Goal: Task Accomplishment & Management: Manage account settings

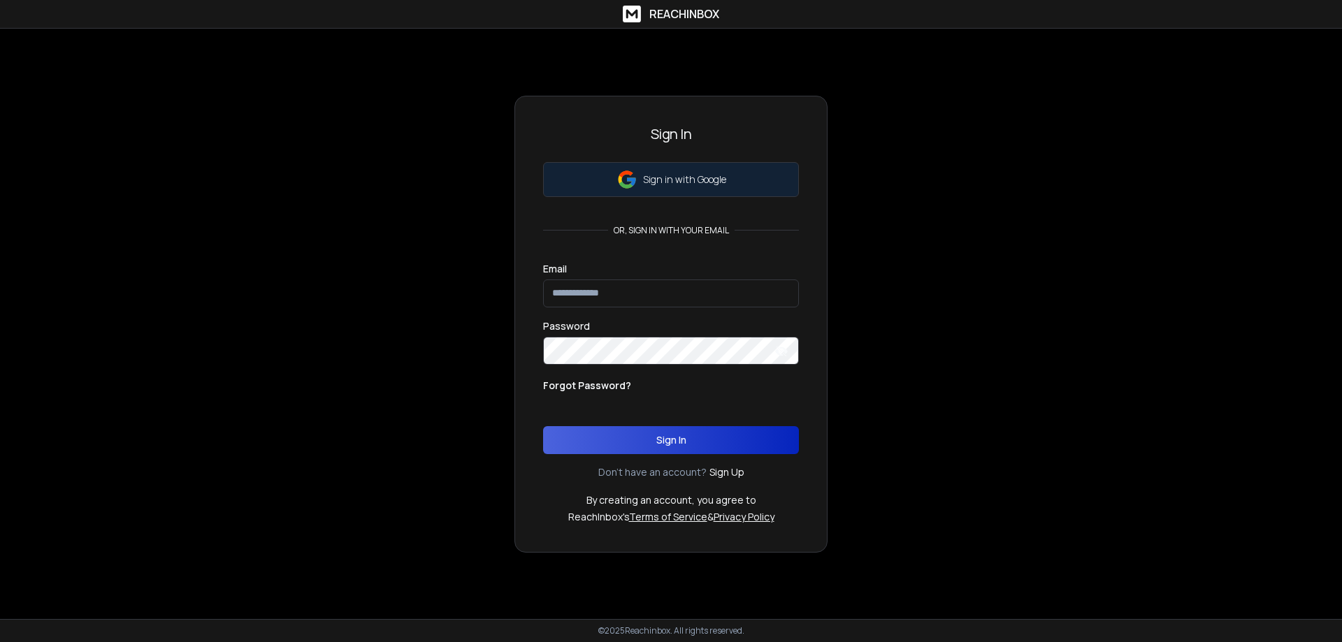
click at [666, 175] on p "Sign in with Google" at bounding box center [684, 180] width 83 height 14
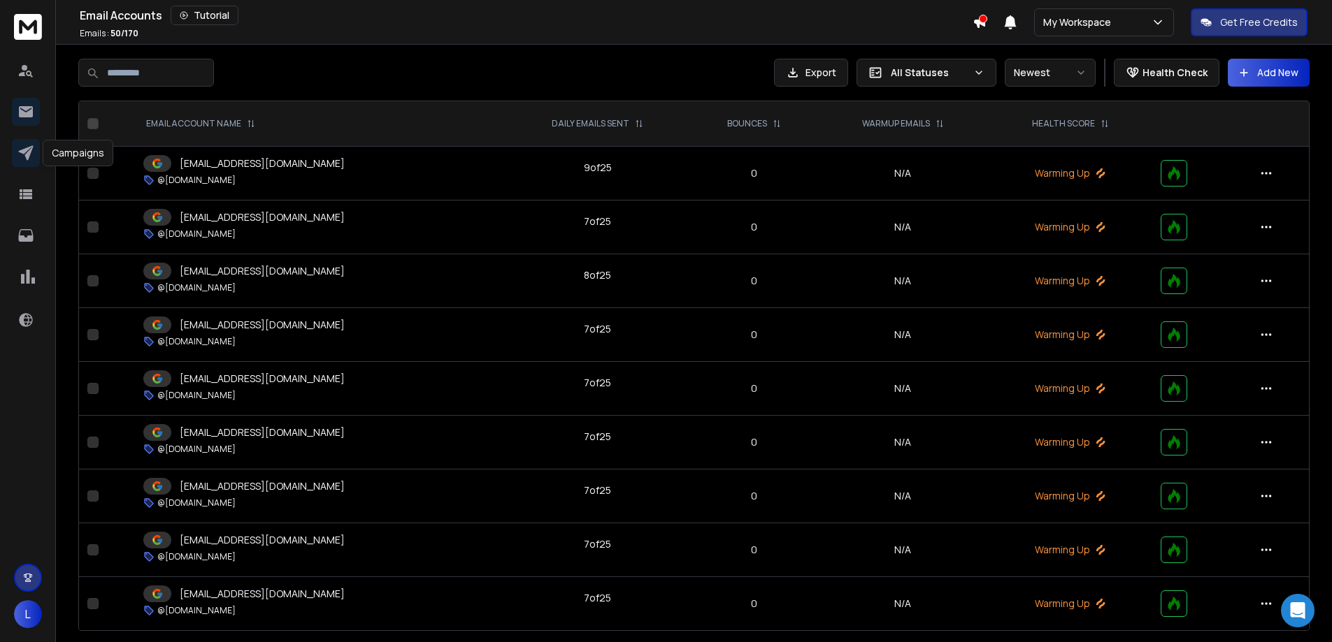
click at [22, 156] on icon at bounding box center [25, 153] width 17 height 17
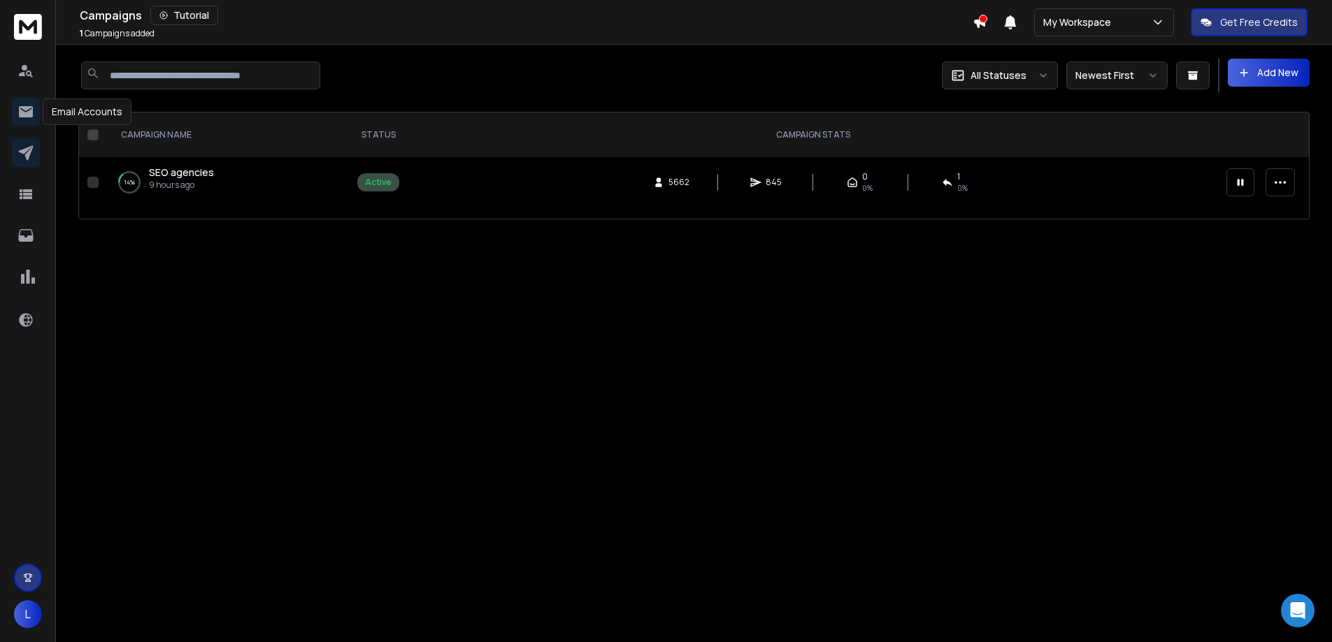
click at [16, 111] on link at bounding box center [26, 112] width 28 height 28
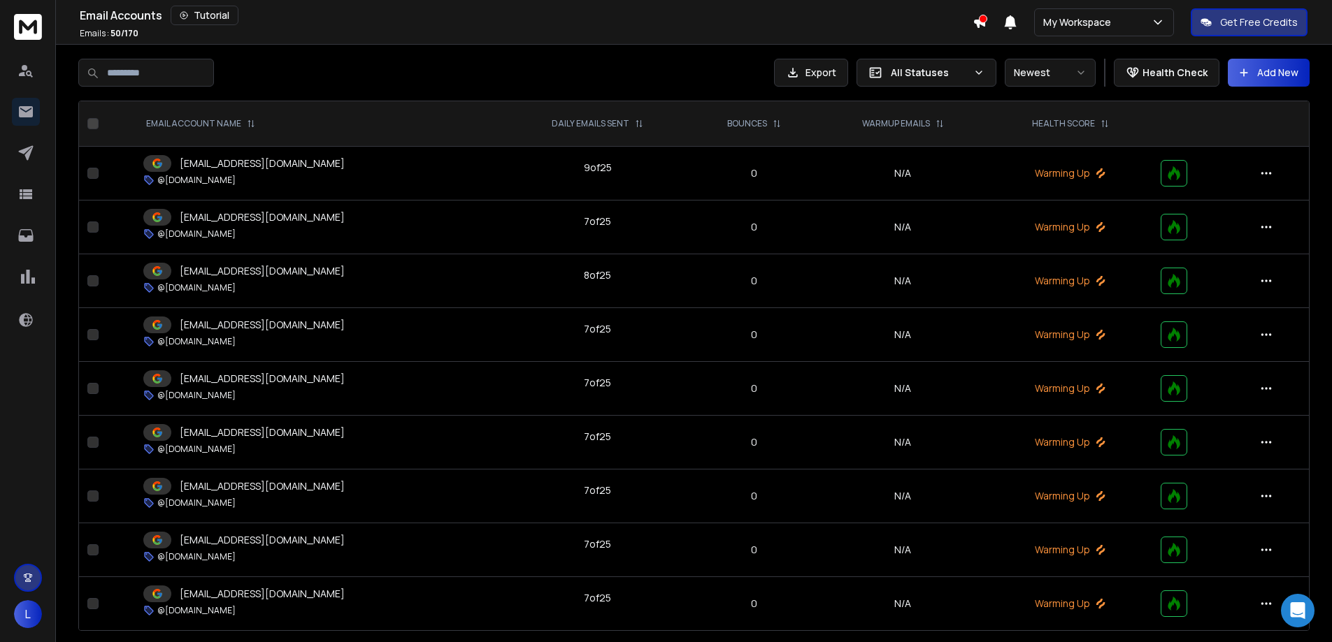
click at [935, 73] on p "All Statuses" at bounding box center [929, 73] width 77 height 14
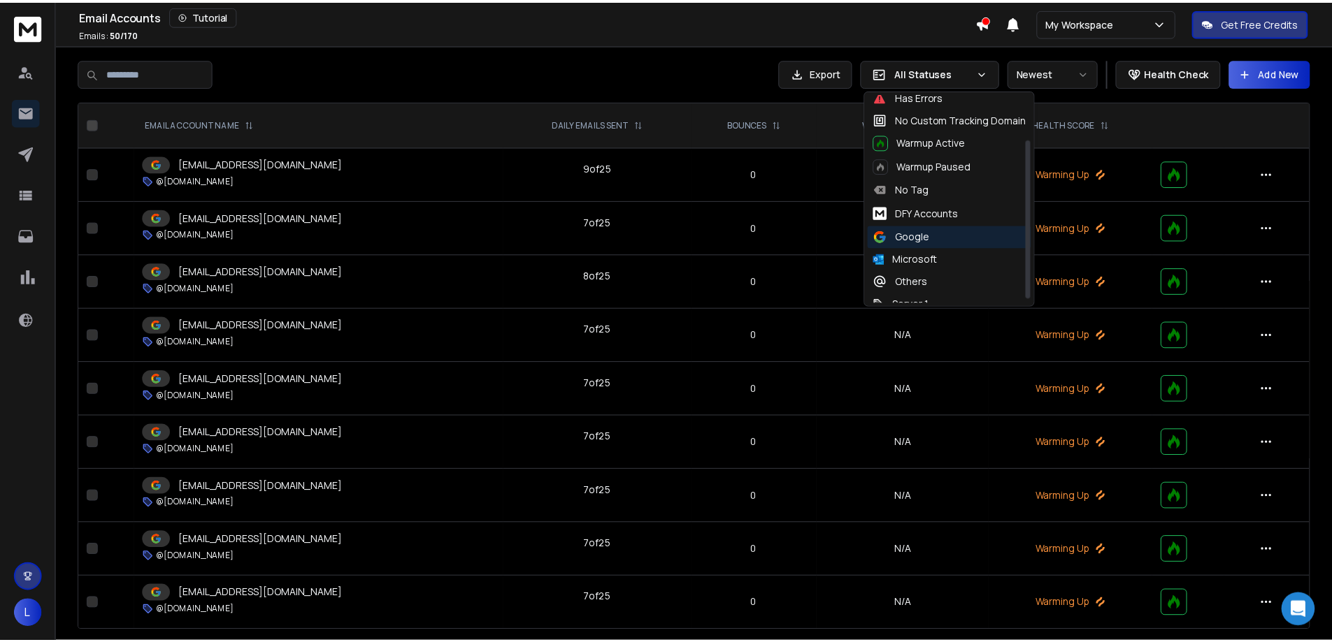
scroll to position [64, 0]
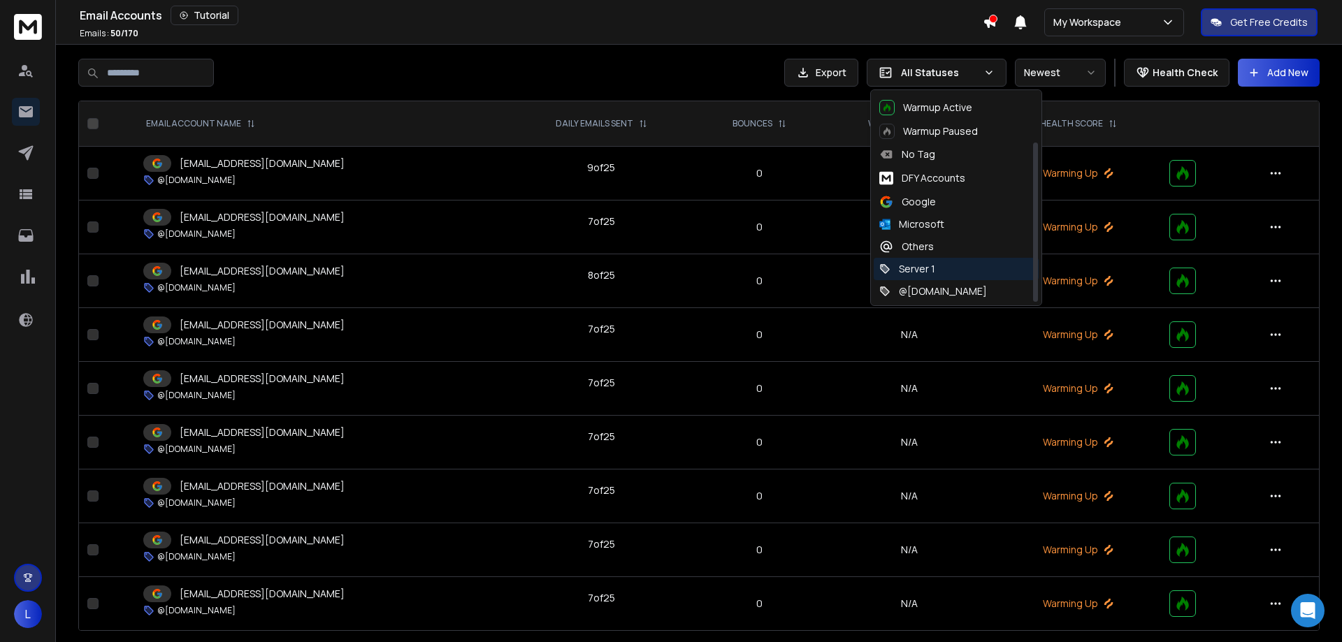
click at [917, 274] on div "Server 1" at bounding box center [907, 269] width 56 height 14
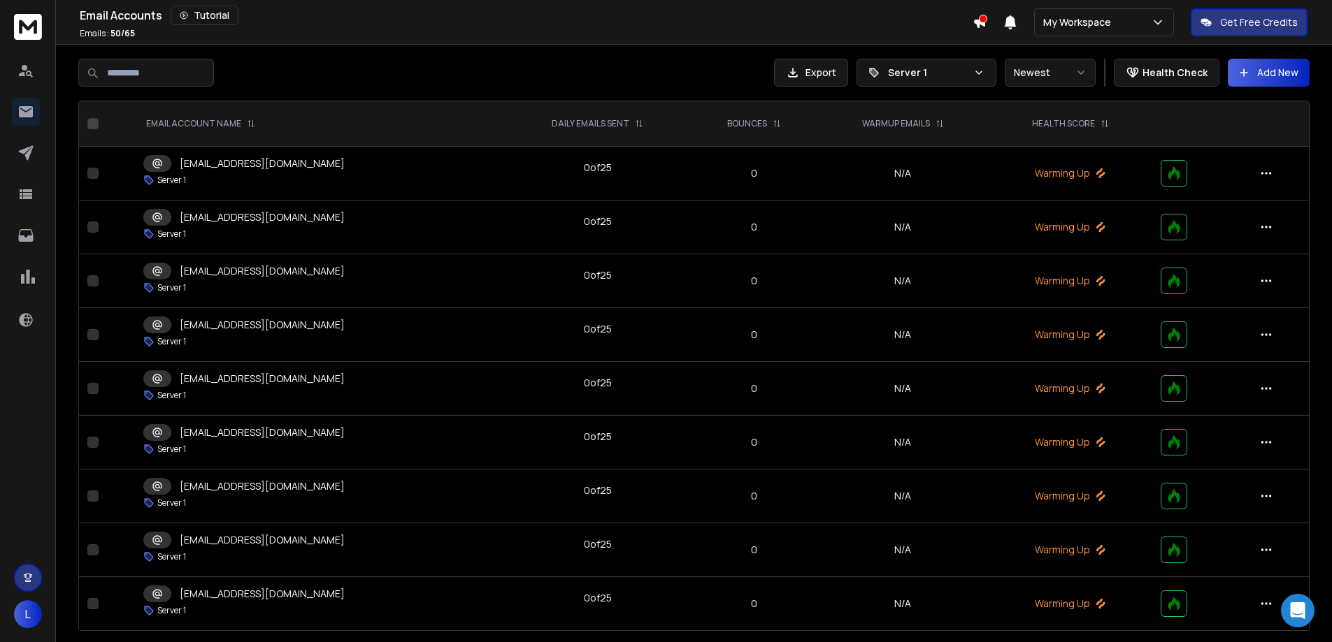
click at [613, 302] on tr "[EMAIL_ADDRESS][DOMAIN_NAME] Server 1 0 of 25 0 N/A Warming Up" at bounding box center [694, 281] width 1230 height 54
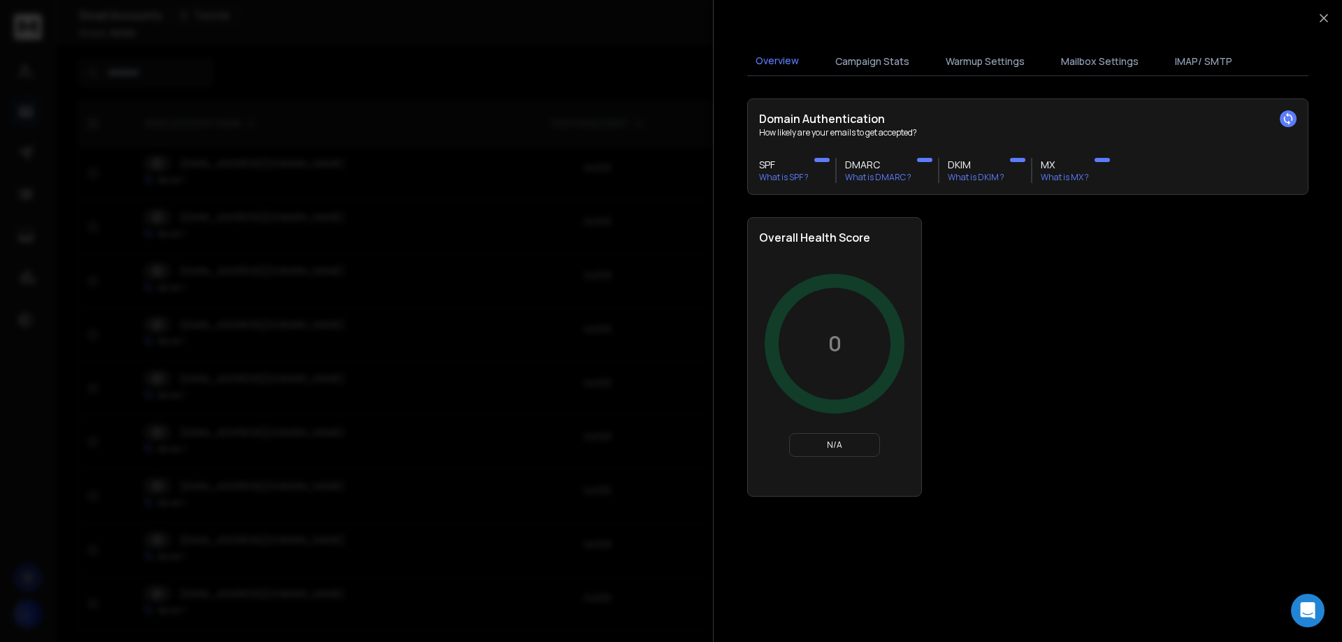
click at [551, 324] on div at bounding box center [671, 321] width 1342 height 642
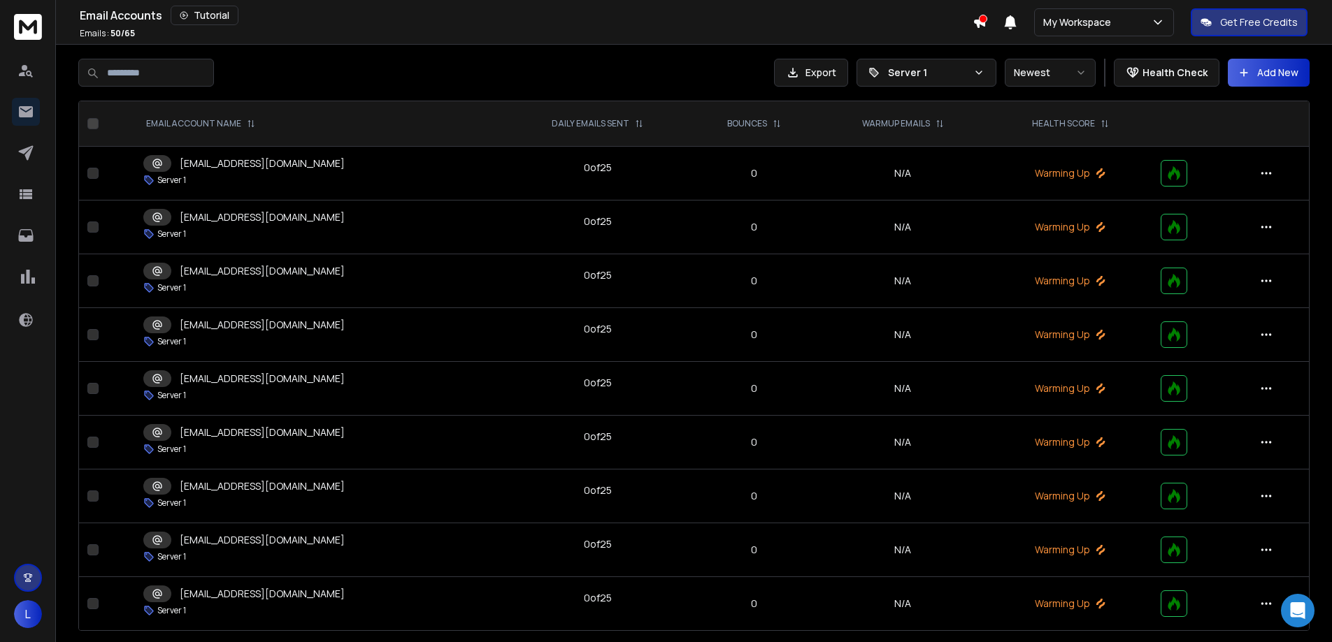
click at [501, 458] on tr "[EMAIL_ADDRESS][DOMAIN_NAME] Server 1 0 of 25 0 N/A Warming Up" at bounding box center [694, 443] width 1230 height 54
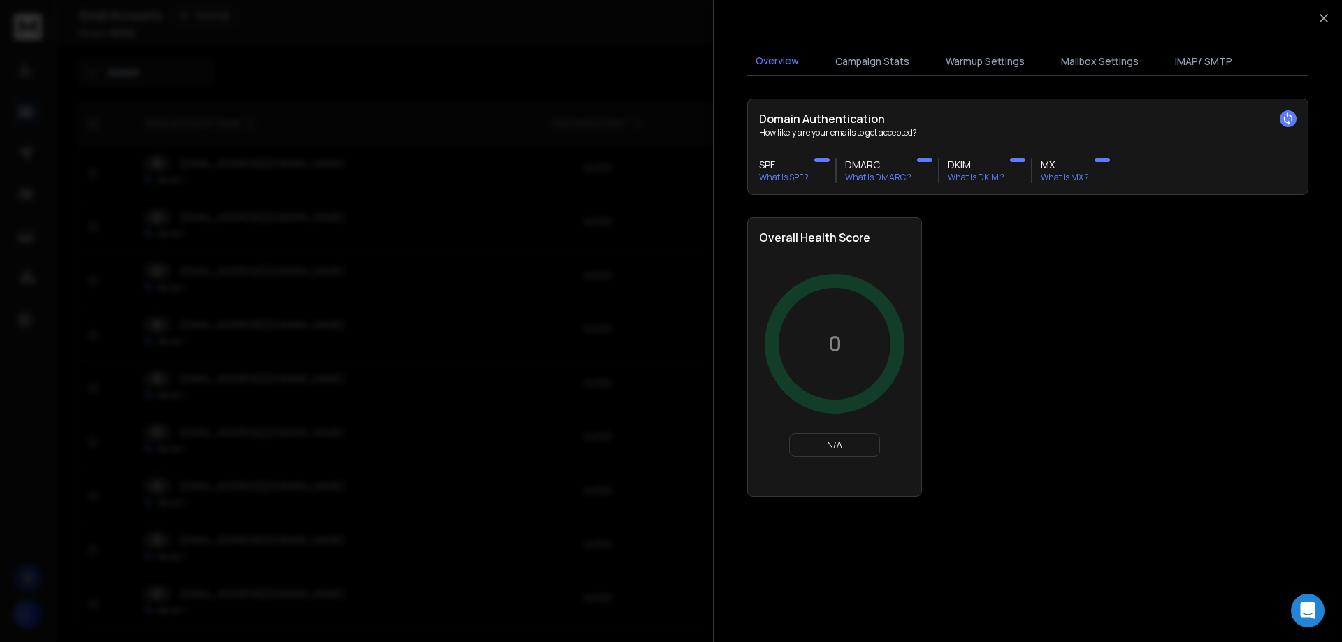
click at [487, 238] on div at bounding box center [671, 321] width 1342 height 642
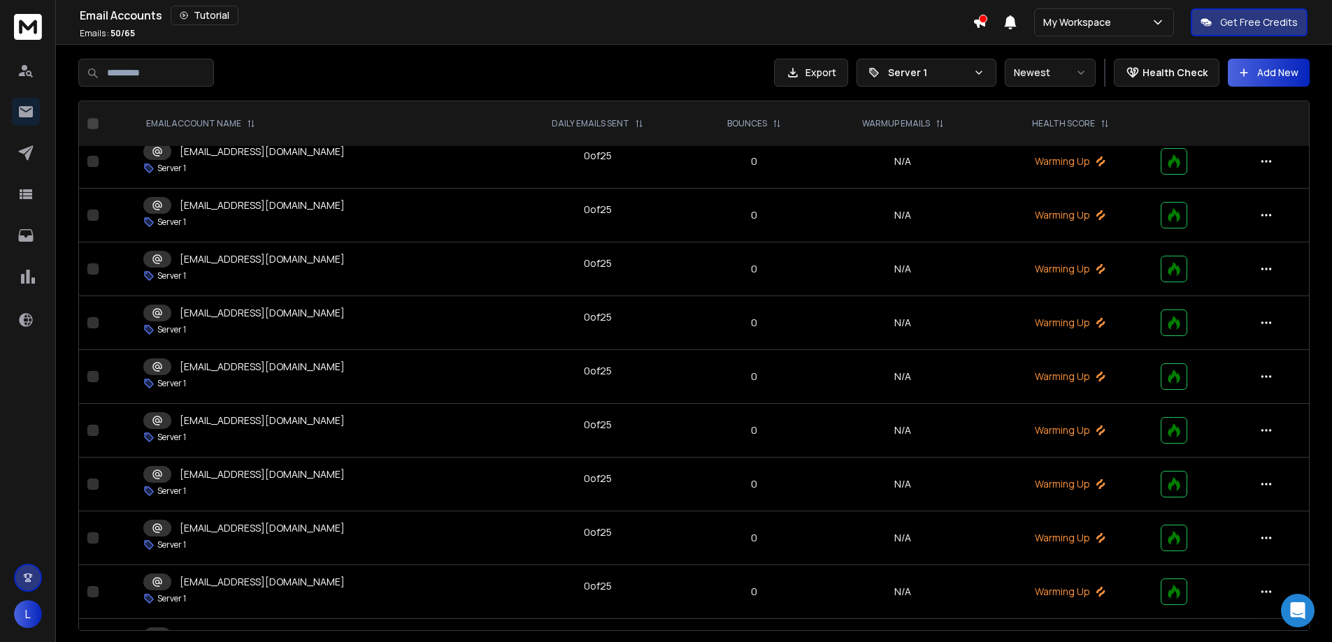
scroll to position [489, 0]
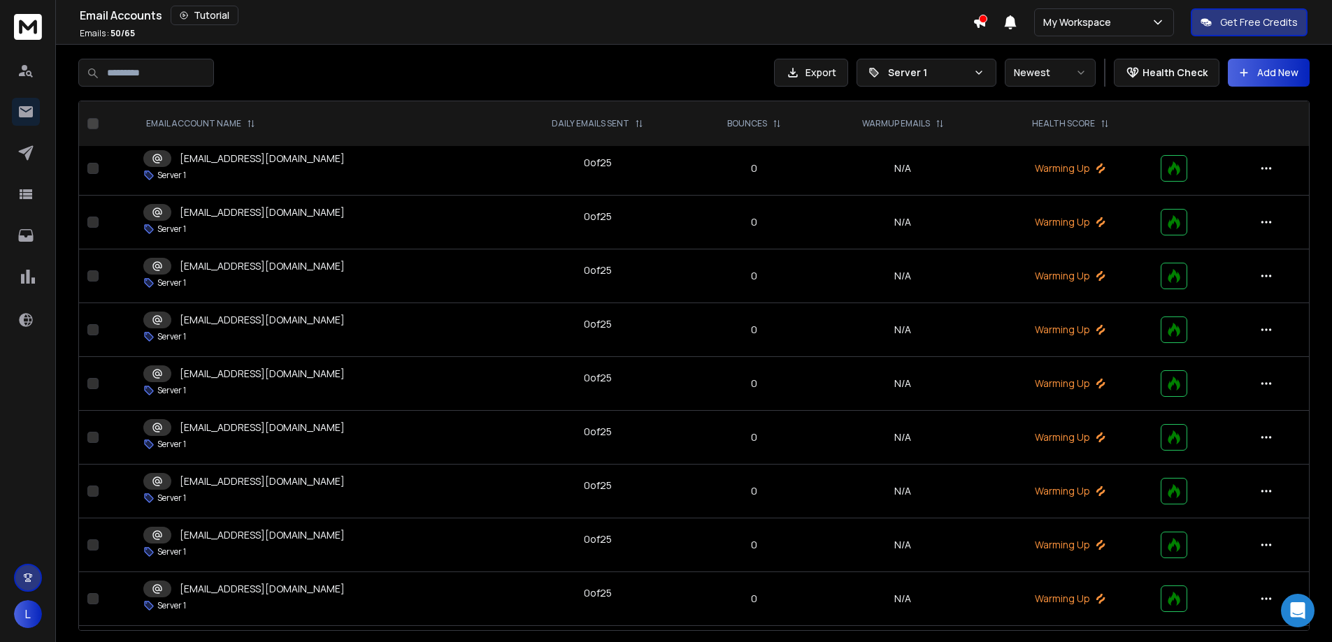
click at [426, 457] on td "[EMAIL_ADDRESS][DOMAIN_NAME] Server 1" at bounding box center [319, 438] width 368 height 54
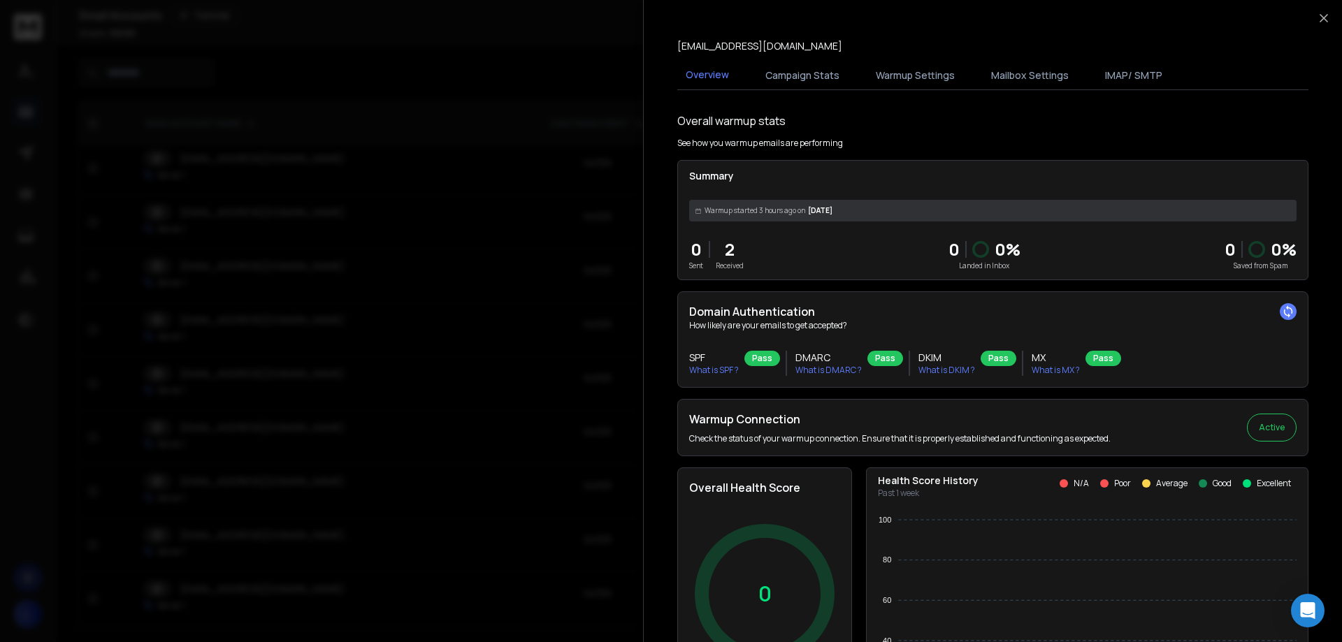
click at [584, 339] on div at bounding box center [671, 321] width 1342 height 642
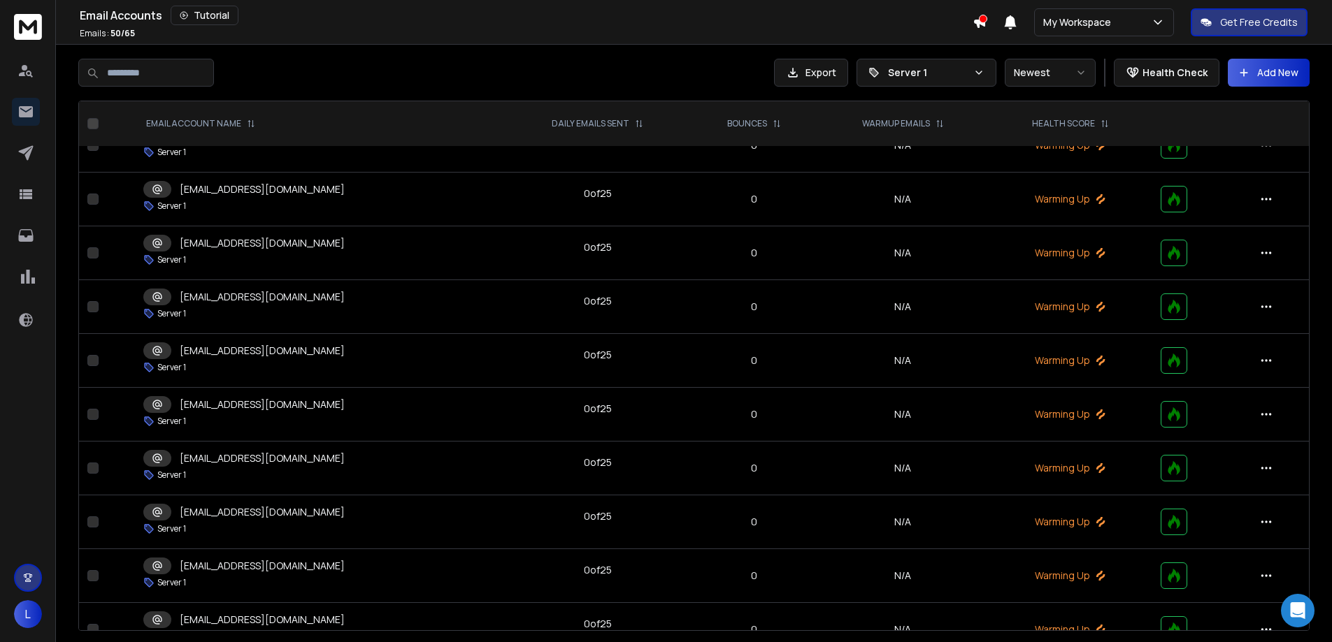
scroll to position [1258, 0]
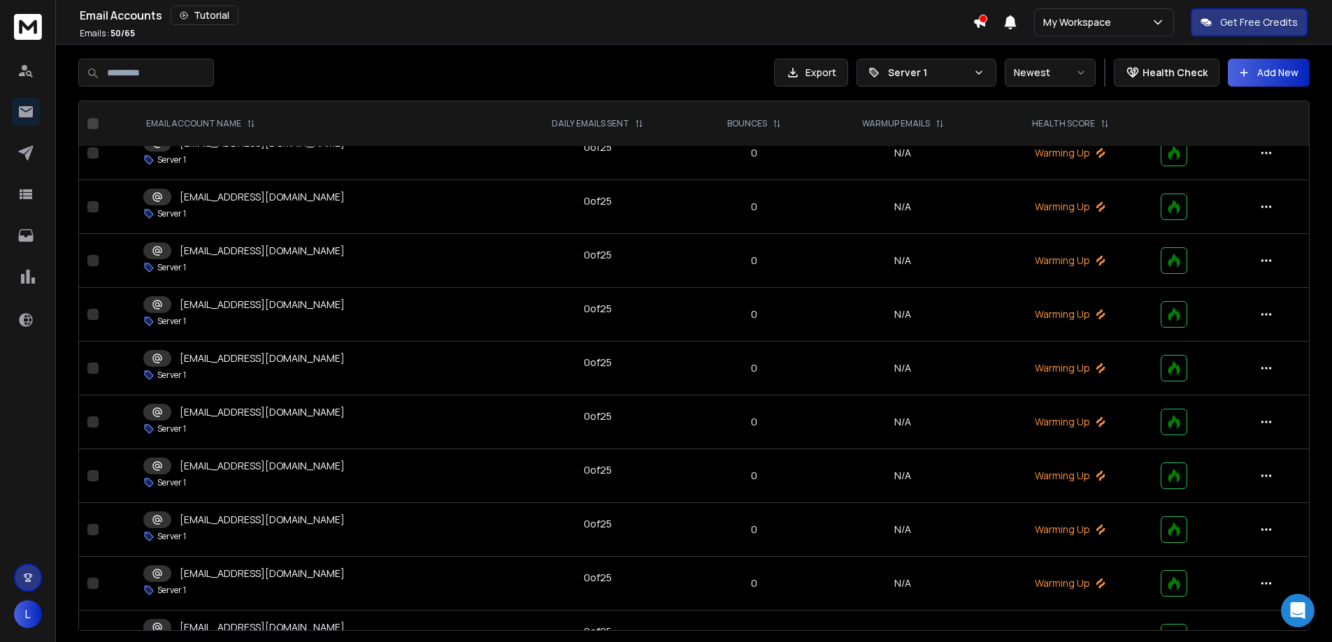
click at [293, 474] on div "[EMAIL_ADDRESS][DOMAIN_NAME]" at bounding box center [243, 466] width 201 height 17
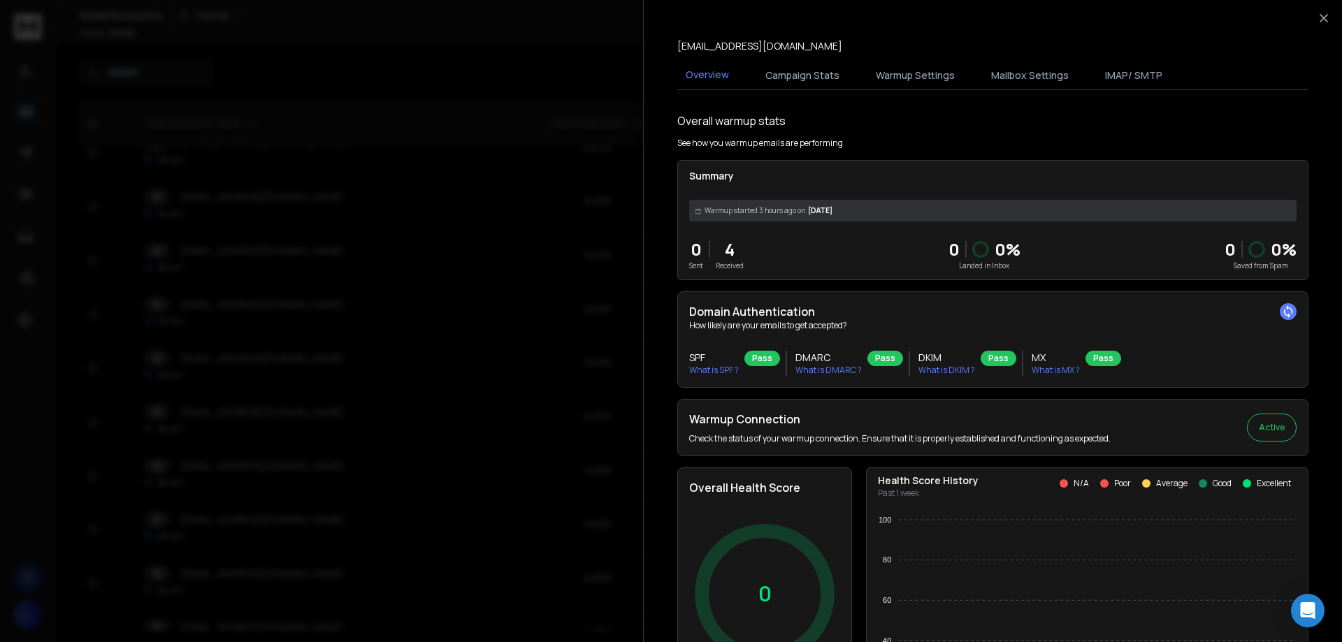
click at [451, 330] on div at bounding box center [671, 321] width 1342 height 642
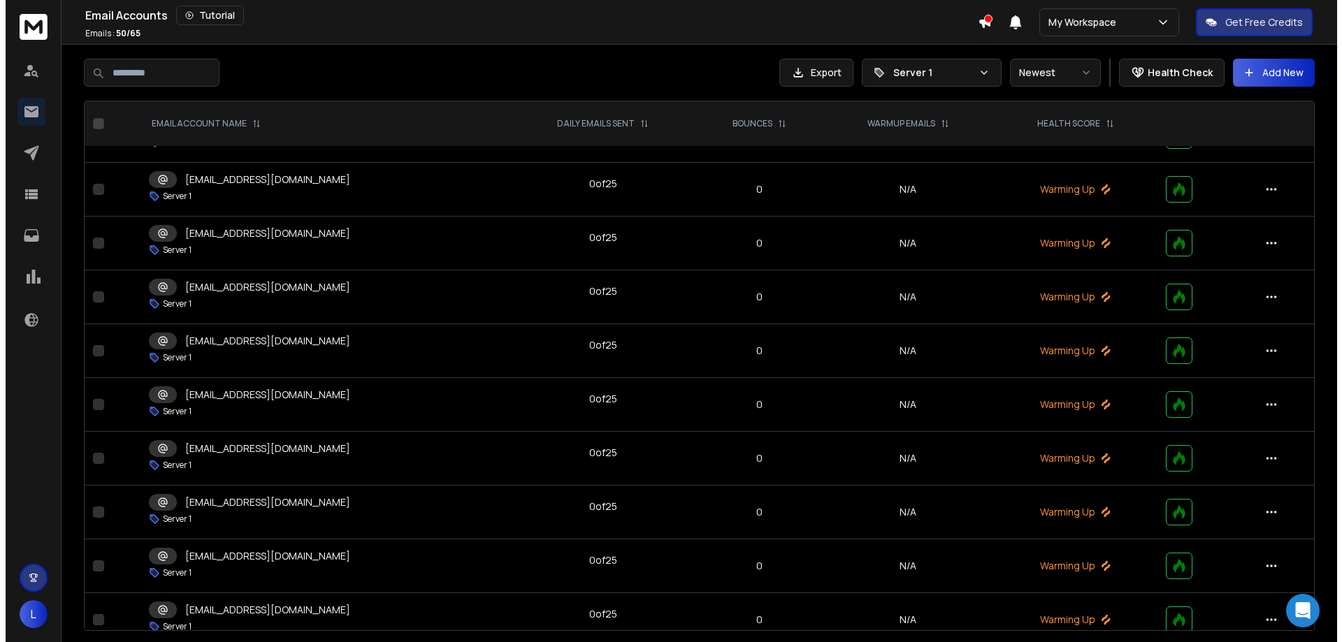
scroll to position [2097, 0]
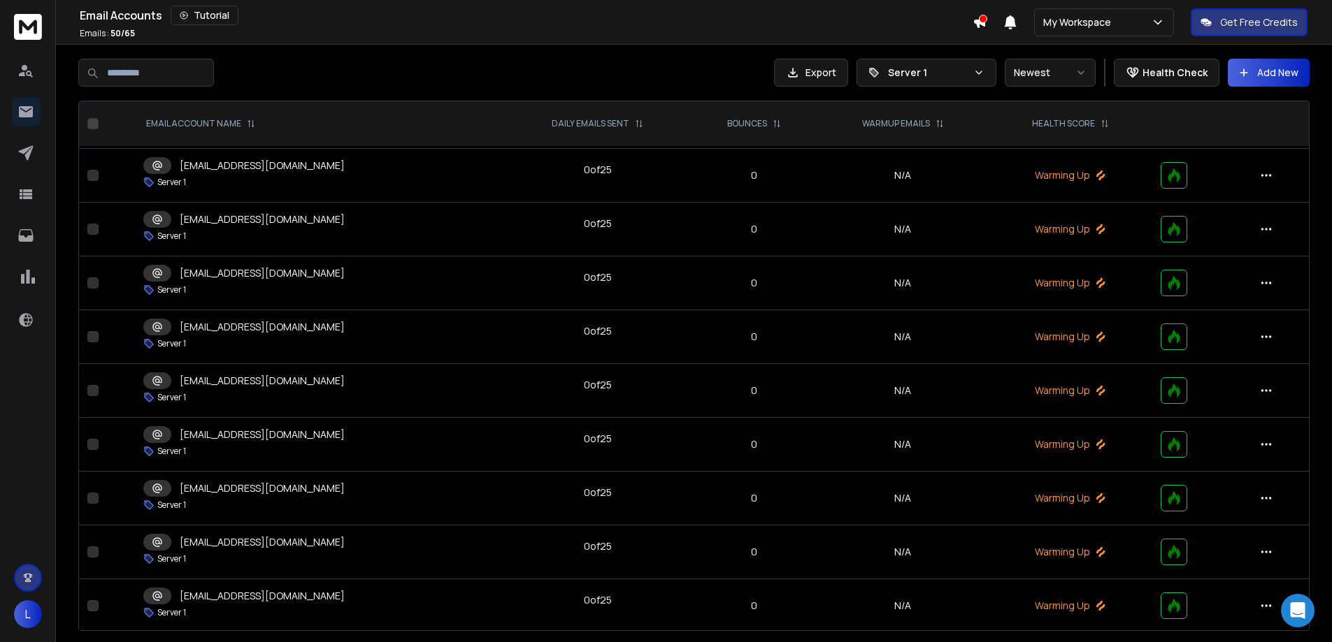
click at [323, 512] on td "[EMAIL_ADDRESS][DOMAIN_NAME] Server 1" at bounding box center [319, 499] width 368 height 54
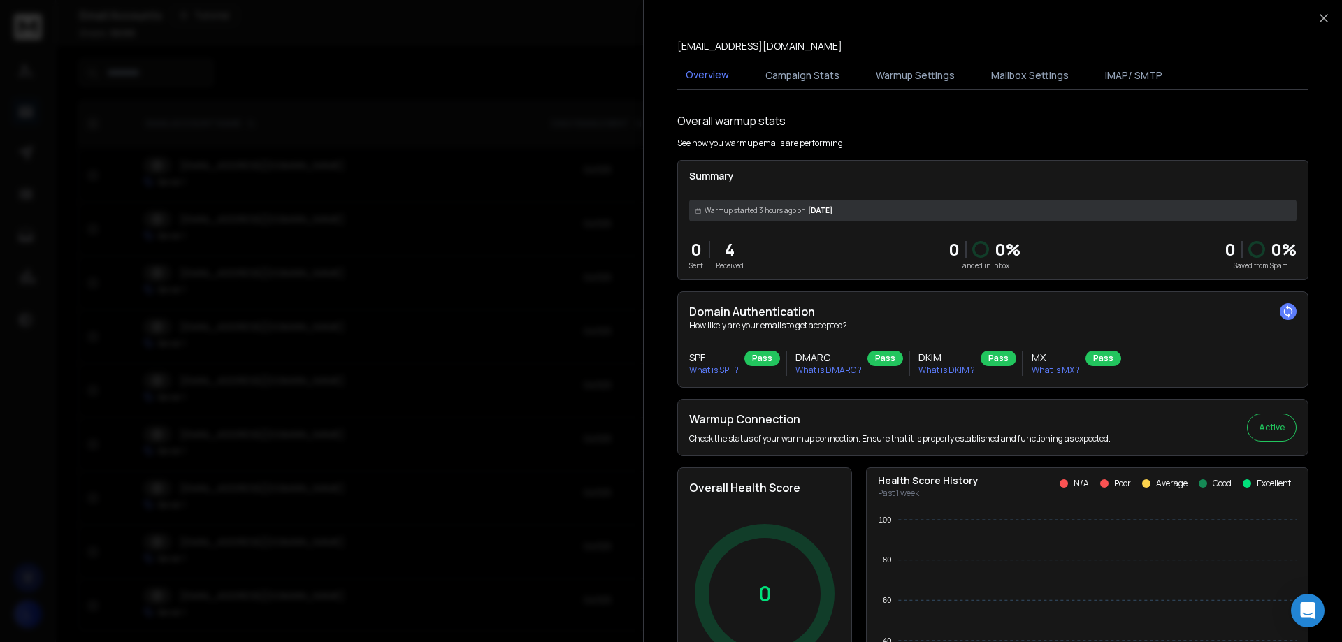
click at [320, 496] on div at bounding box center [671, 321] width 1342 height 642
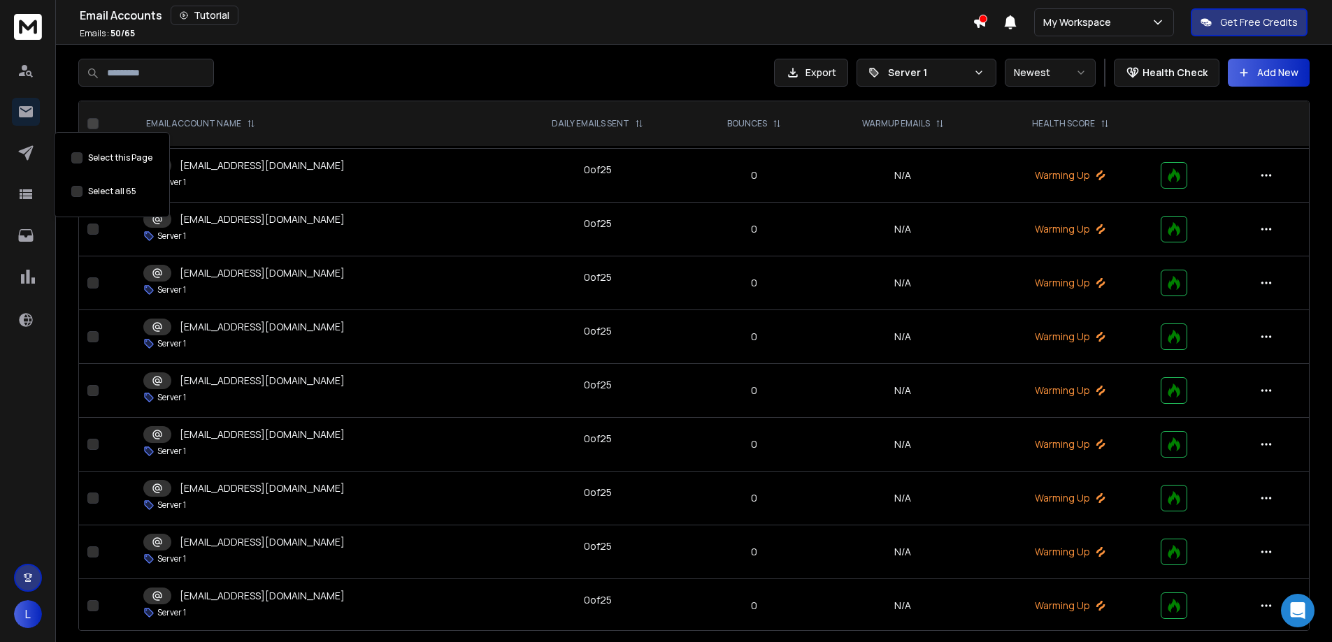
click at [78, 187] on button "Select this Page" at bounding box center [76, 191] width 11 height 11
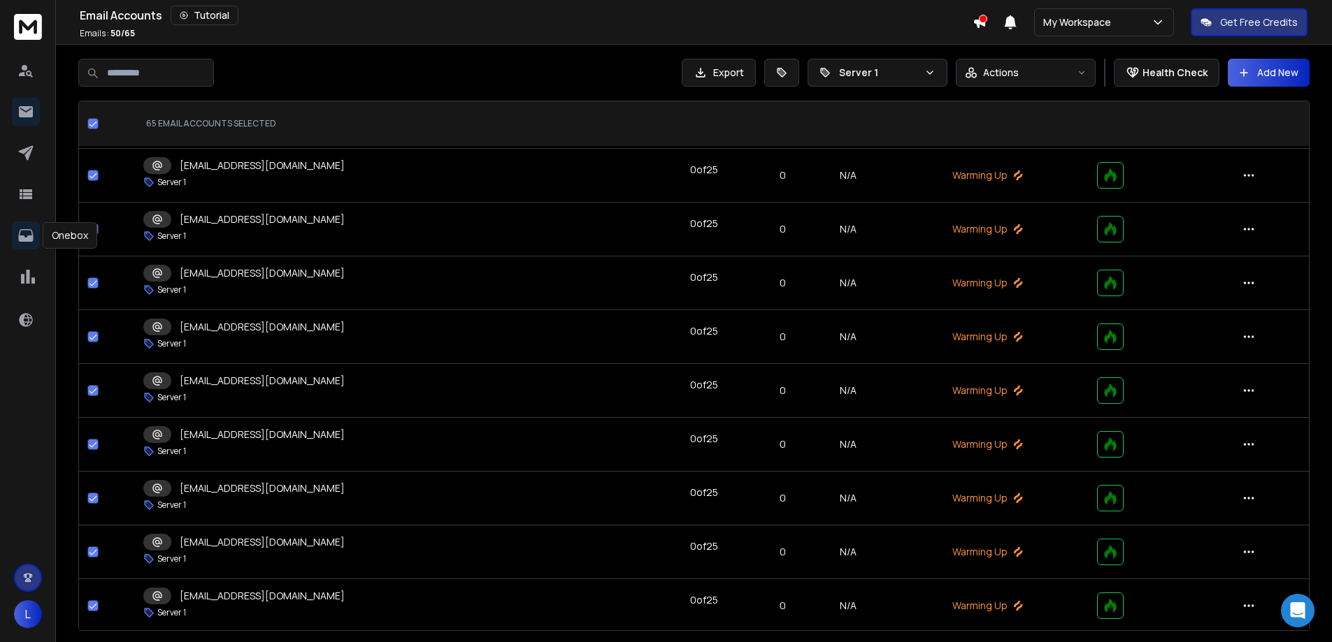
click at [15, 233] on link at bounding box center [26, 236] width 28 height 28
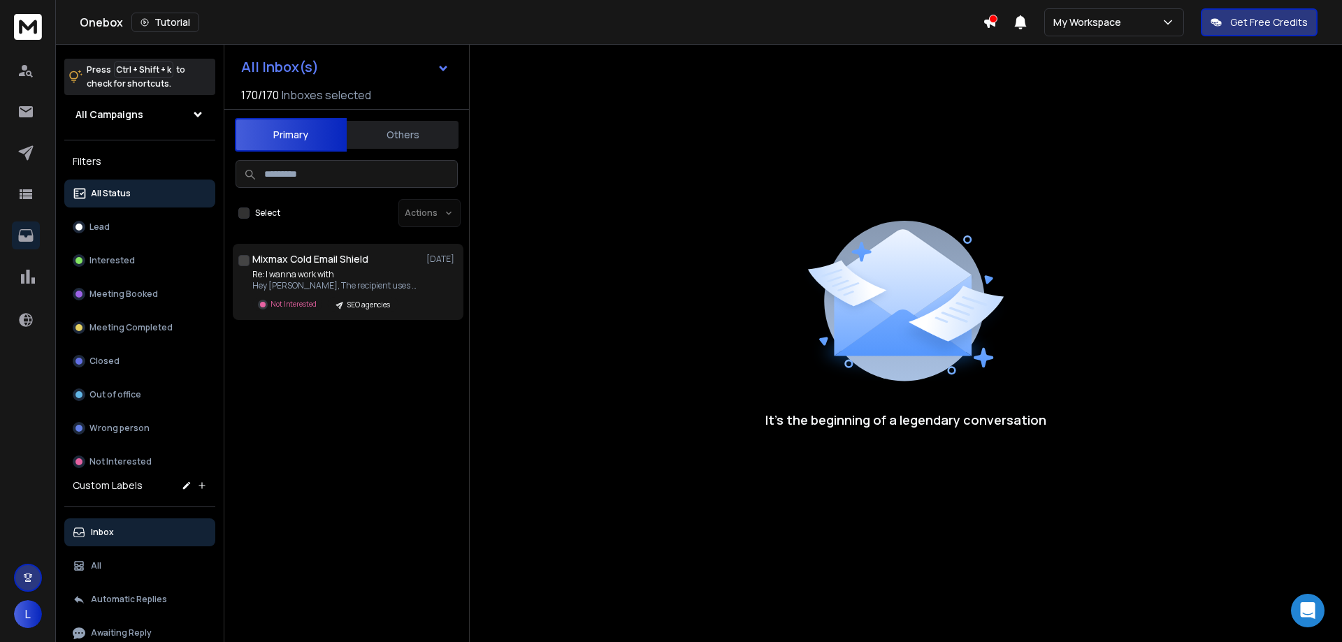
click at [312, 269] on p "Re: I wanna work with" at bounding box center [336, 274] width 168 height 11
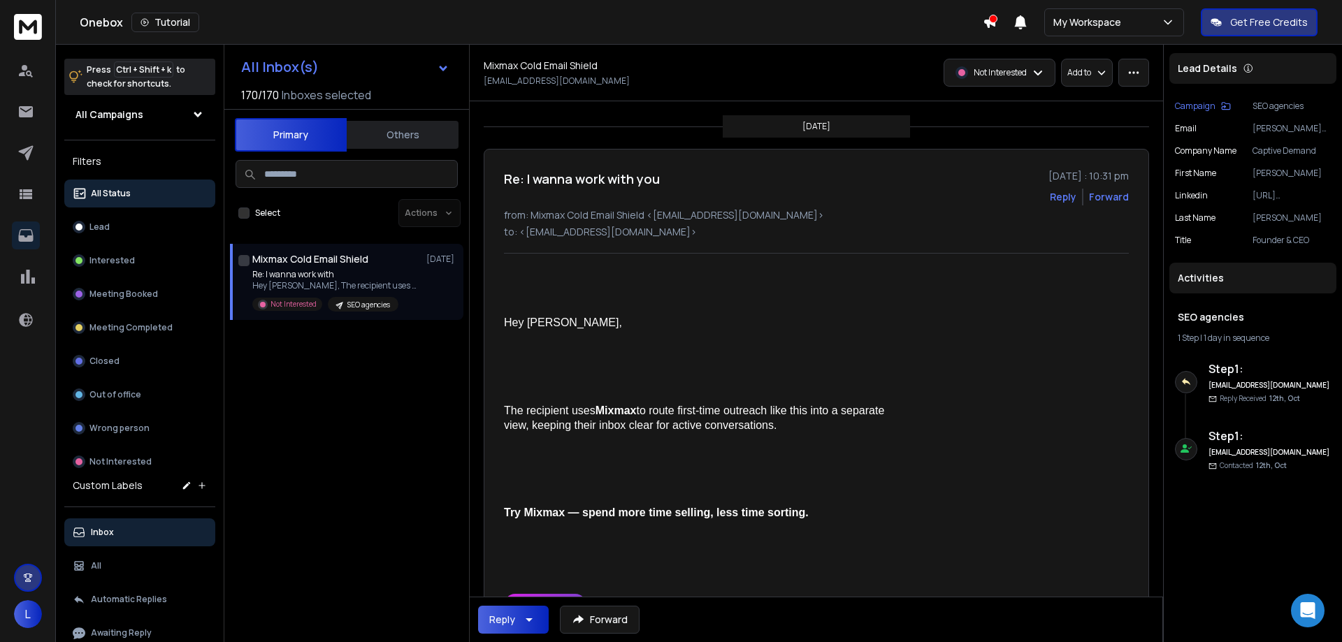
scroll to position [350, 0]
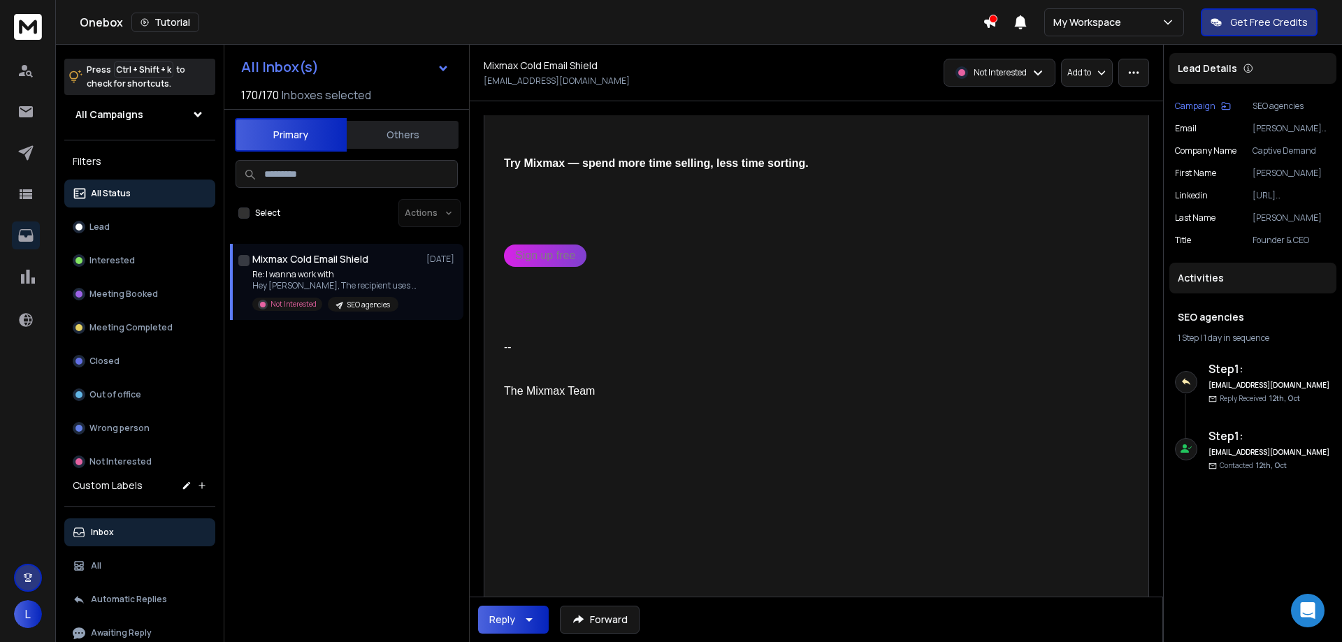
click at [506, 615] on div "Reply" at bounding box center [502, 620] width 26 height 14
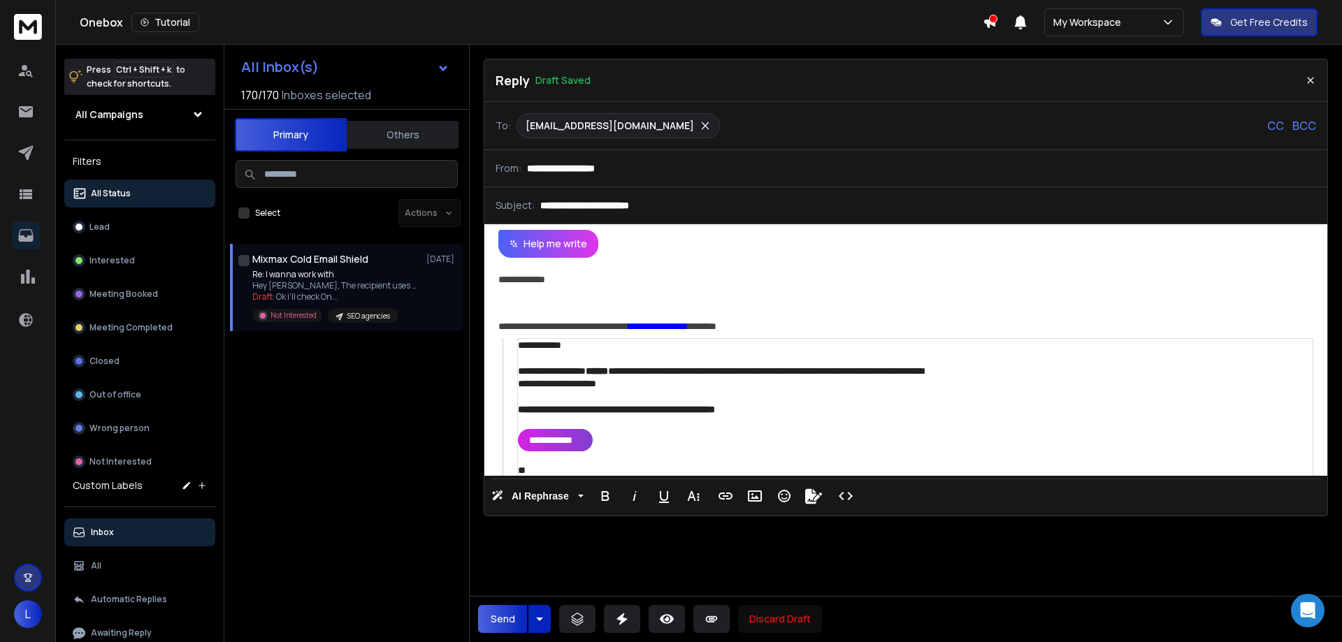
click at [772, 623] on button "Discard Draft" at bounding box center [780, 619] width 84 height 28
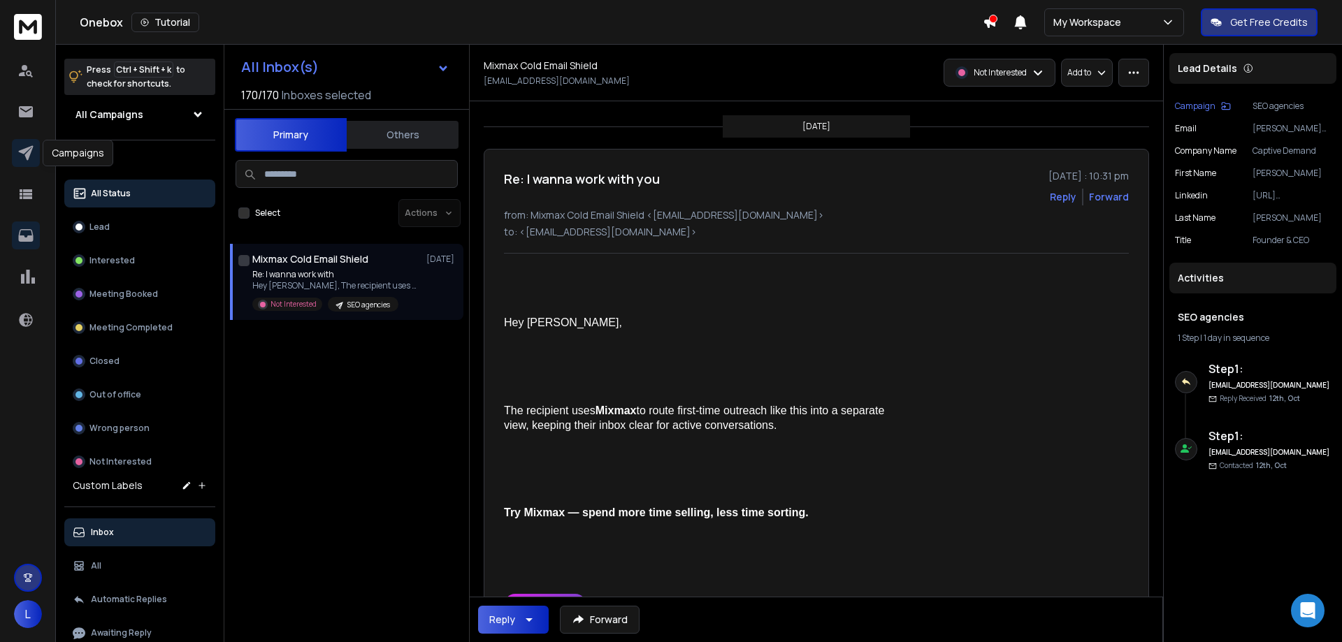
click at [21, 159] on icon at bounding box center [25, 153] width 17 height 17
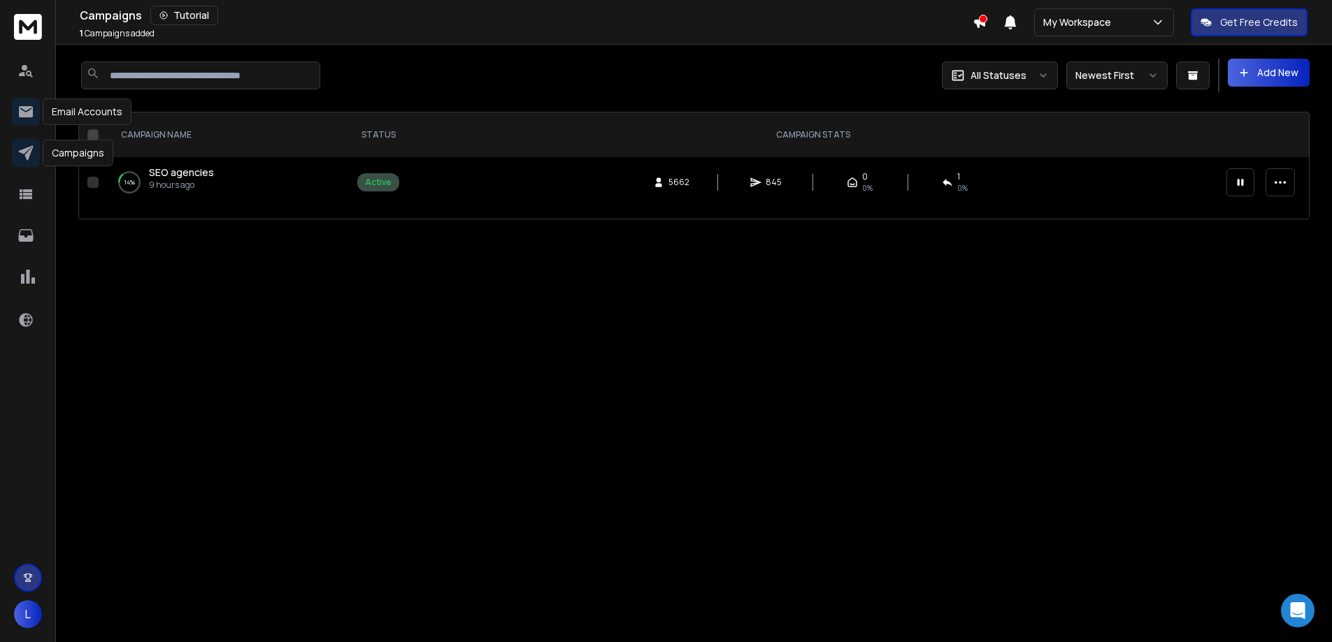
click at [30, 107] on icon at bounding box center [26, 111] width 14 height 11
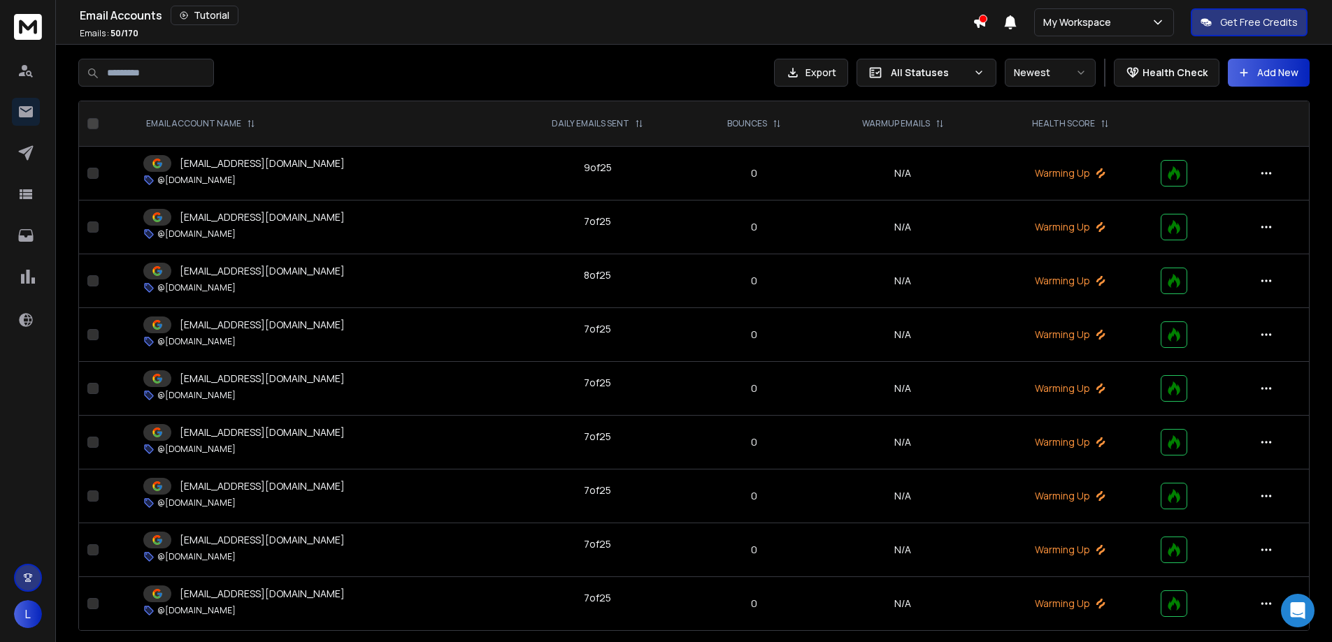
click at [935, 75] on p "All Statuses" at bounding box center [929, 73] width 77 height 14
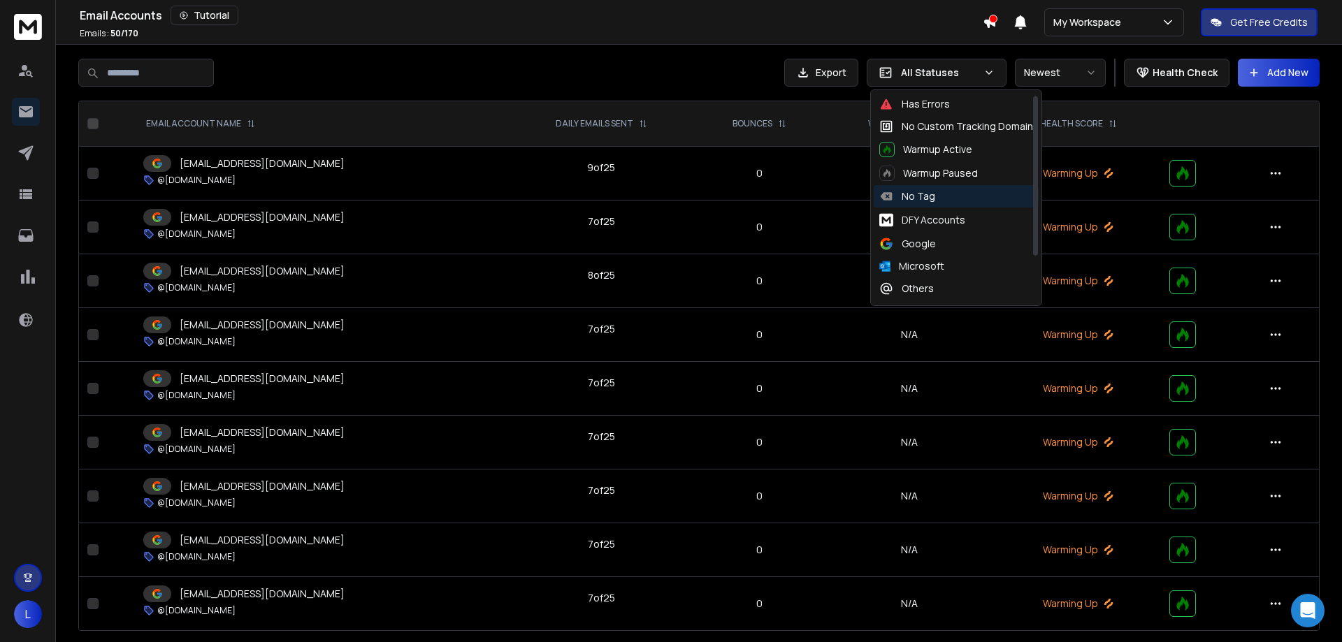
scroll to position [64, 0]
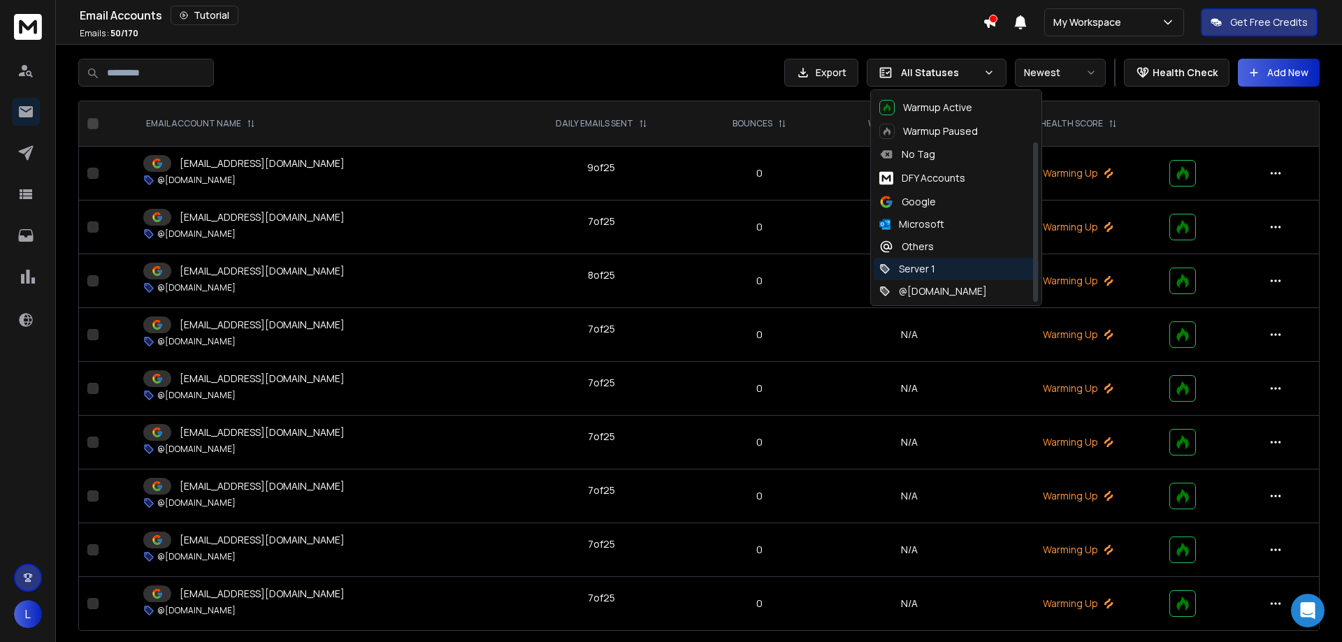
click at [926, 275] on div "Server 1" at bounding box center [907, 269] width 56 height 14
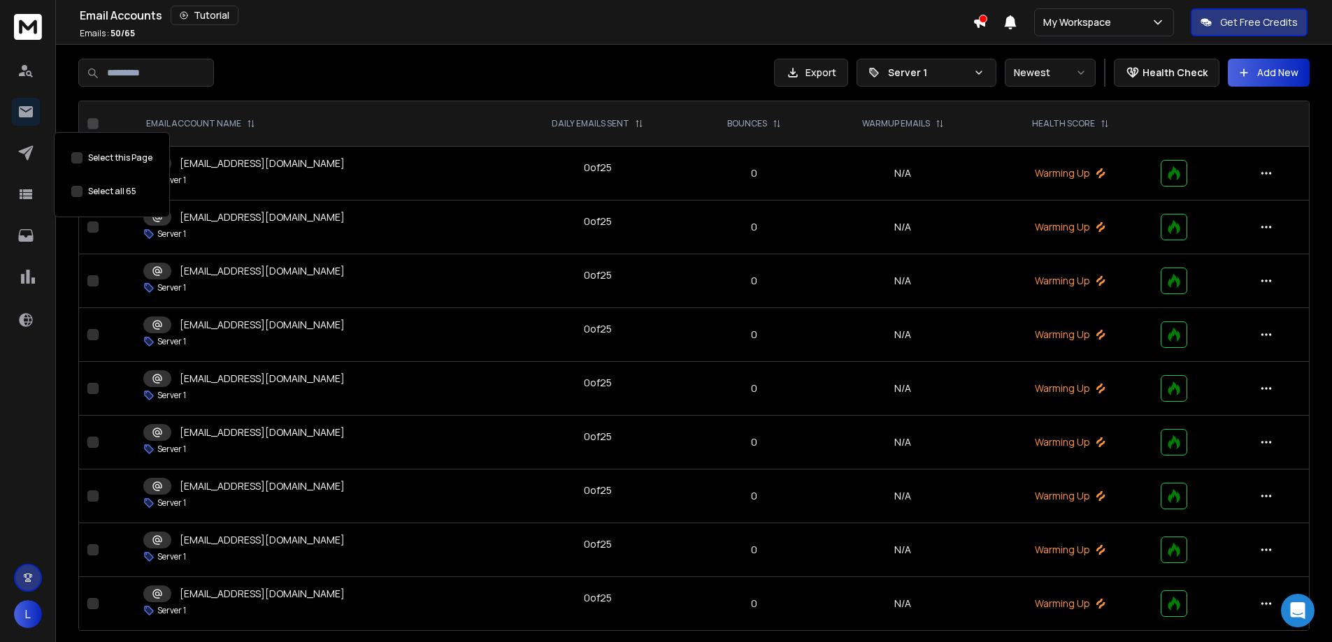
click at [82, 194] on button "Select this Page" at bounding box center [76, 191] width 11 height 11
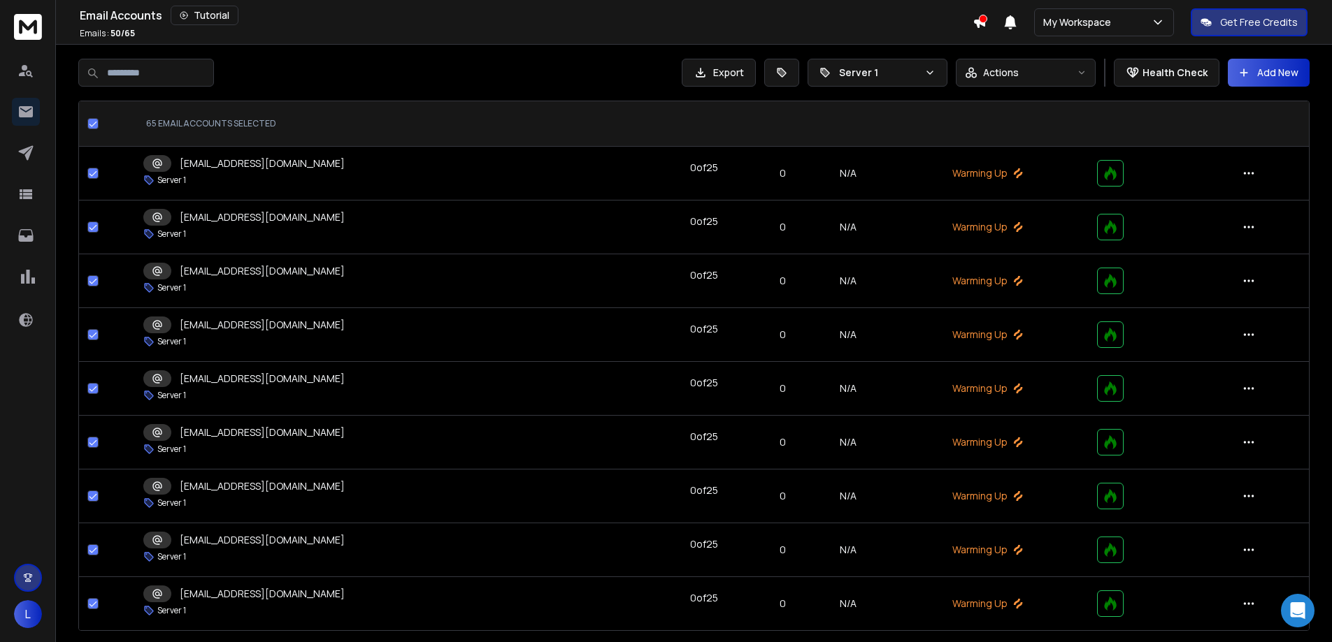
click at [927, 64] on div "Server 1" at bounding box center [877, 73] width 140 height 28
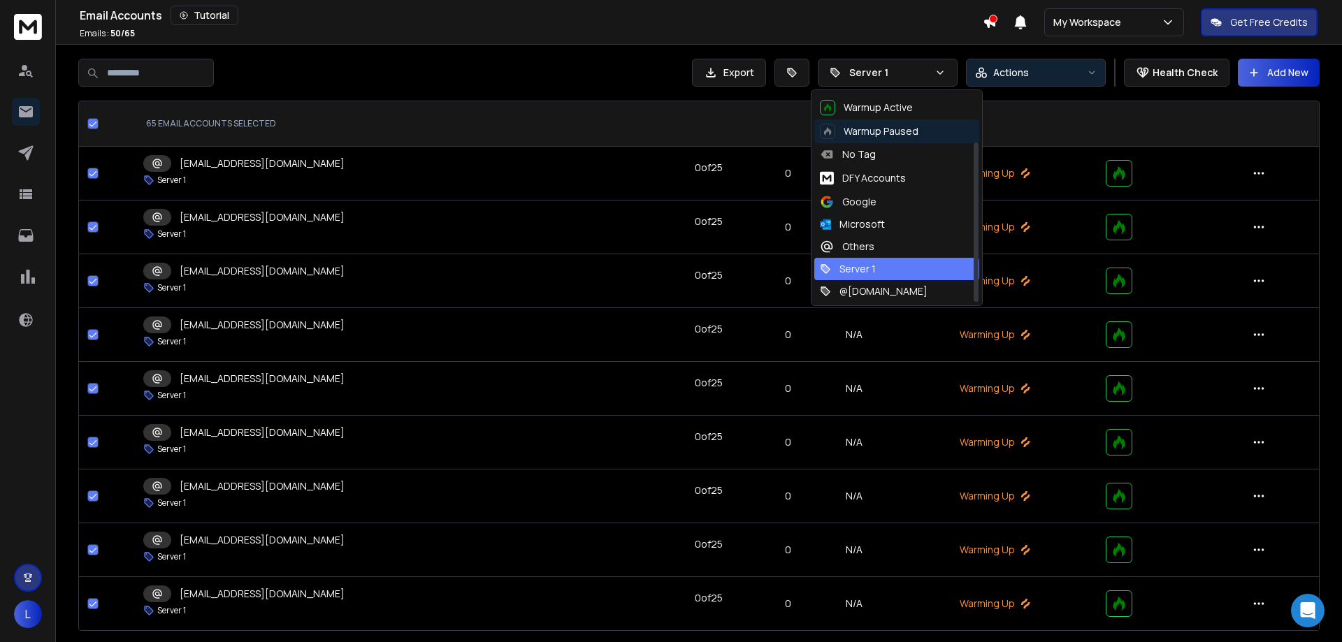
click at [1002, 62] on button "Actions" at bounding box center [1036, 73] width 140 height 28
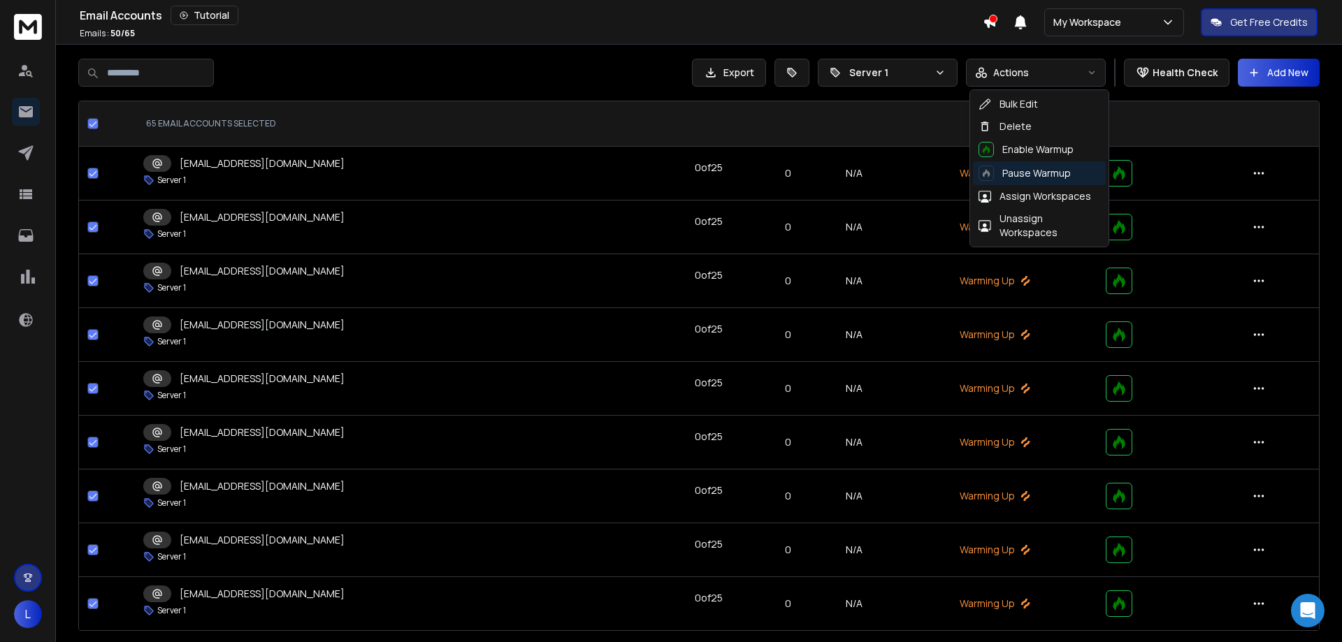
click at [1019, 167] on div "Pause Warmup" at bounding box center [1025, 173] width 92 height 15
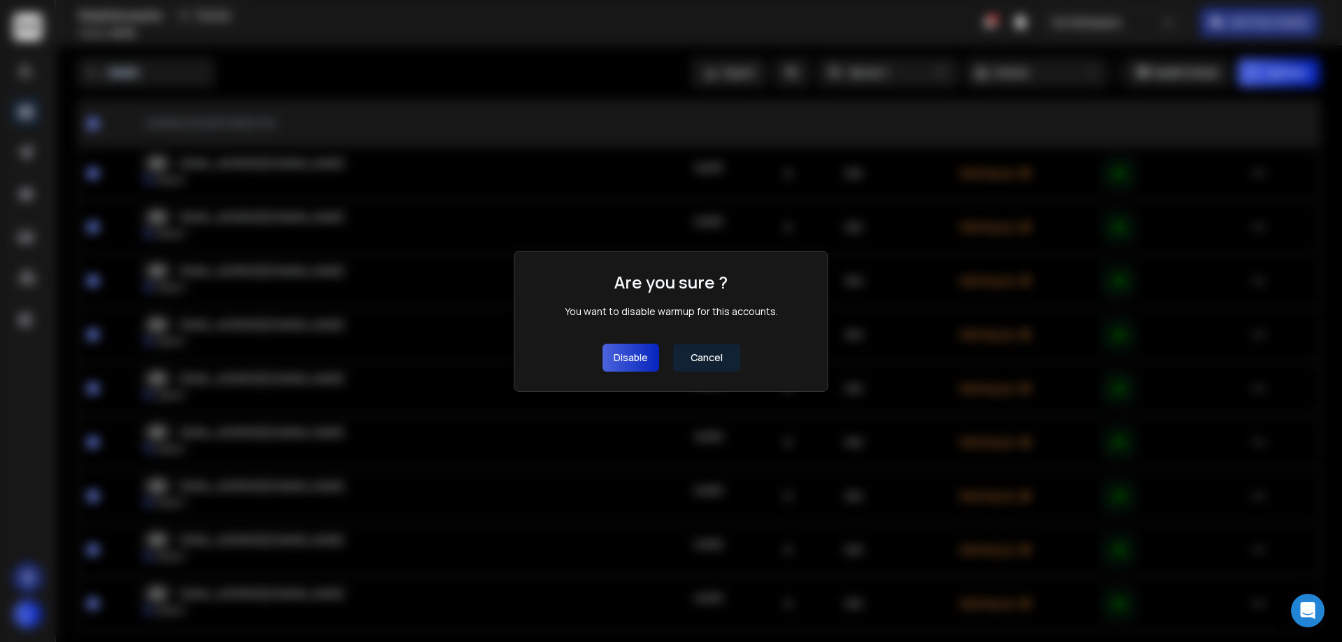
click at [613, 355] on button "Disable" at bounding box center [631, 358] width 57 height 28
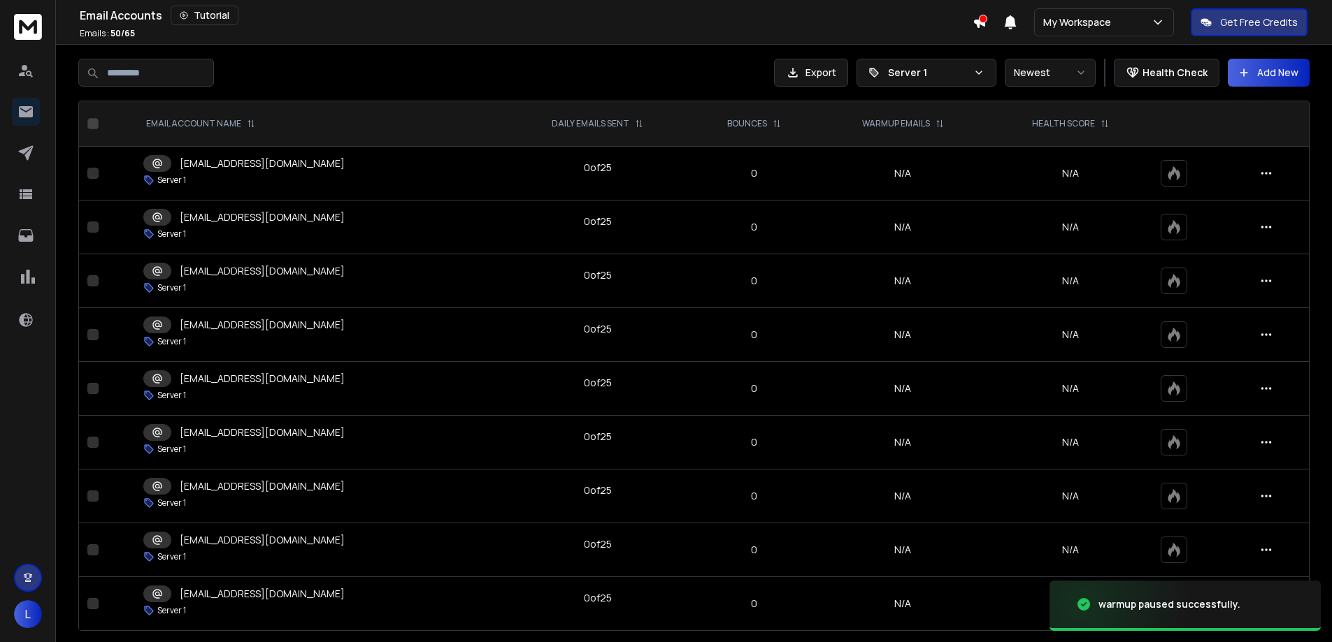
click at [373, 38] on div "Emails : 50 / 65" at bounding box center [526, 33] width 893 height 11
